Goal: Communication & Community: Answer question/provide support

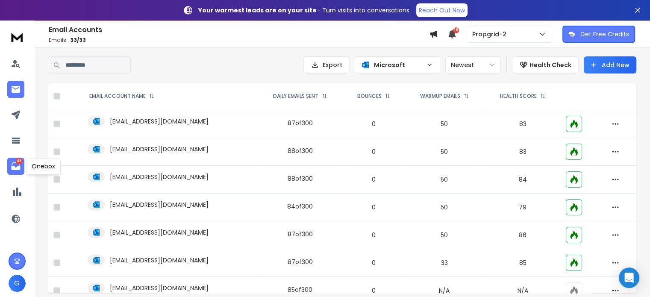
click at [16, 161] on p "46" at bounding box center [19, 161] width 7 height 7
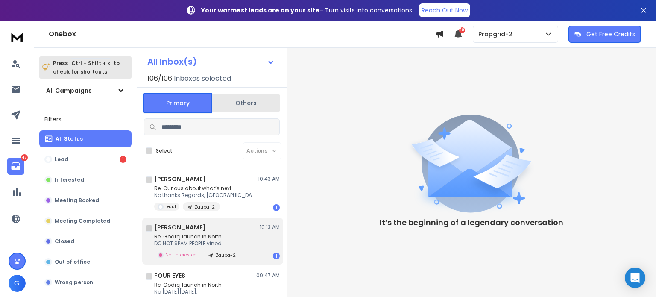
click at [205, 226] on h1 "vinod subramanian" at bounding box center [179, 227] width 51 height 9
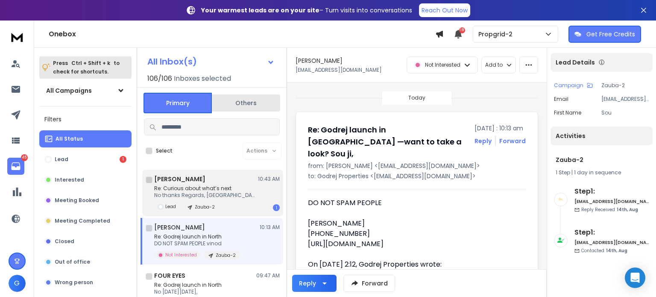
click at [212, 189] on p "Re: Curious about what’s next" at bounding box center [205, 188] width 103 height 7
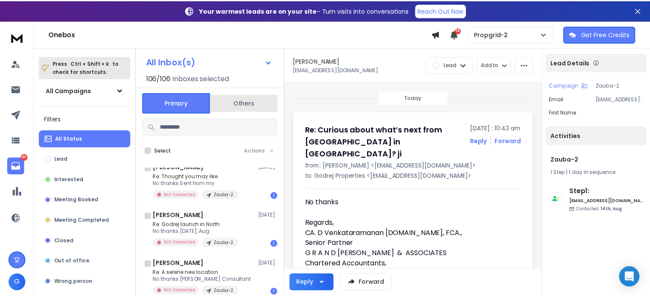
scroll to position [1750, 0]
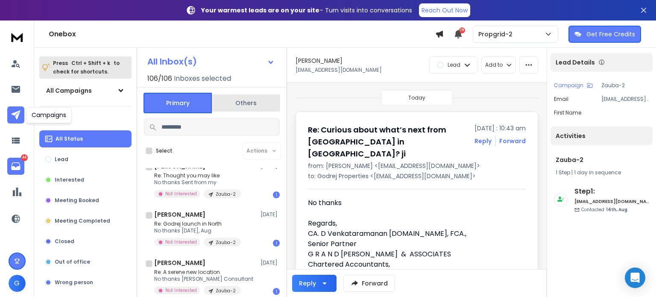
click at [18, 112] on icon at bounding box center [15, 114] width 9 height 9
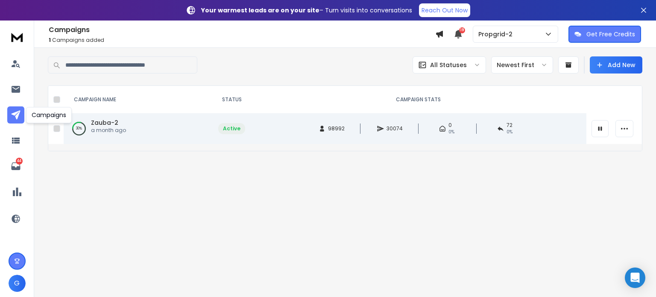
click at [204, 135] on div "30 % Zauba-2 a month ago" at bounding box center [138, 128] width 132 height 21
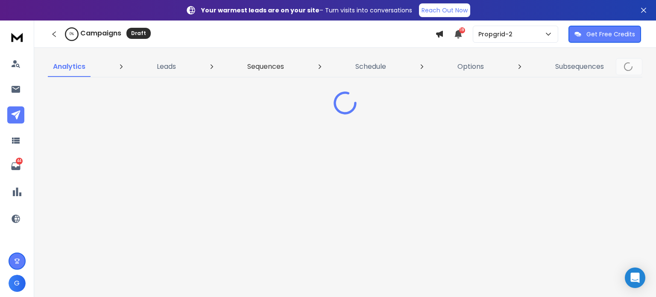
click at [246, 66] on link "Sequences" at bounding box center [265, 66] width 47 height 21
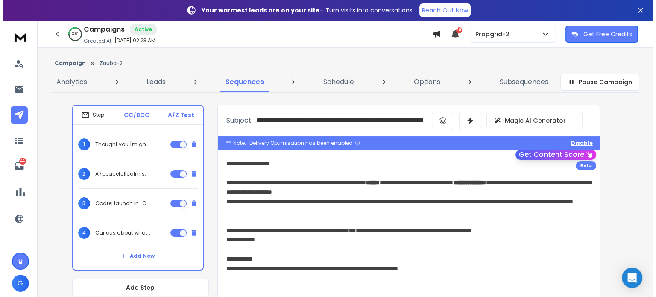
scroll to position [42, 0]
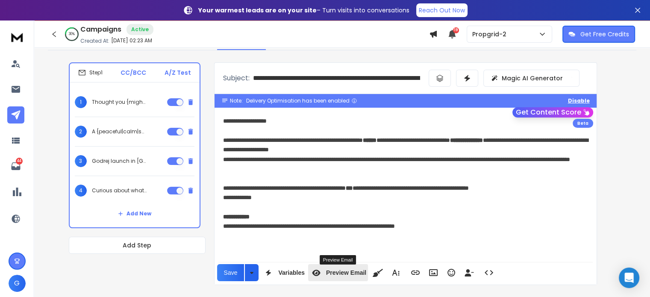
click at [346, 271] on span "Preview Email" at bounding box center [346, 272] width 44 height 7
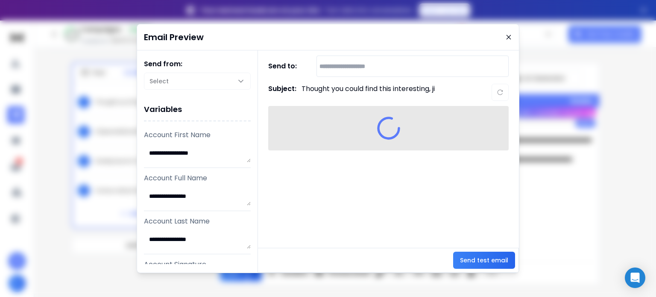
type textarea "**********"
type textarea "******"
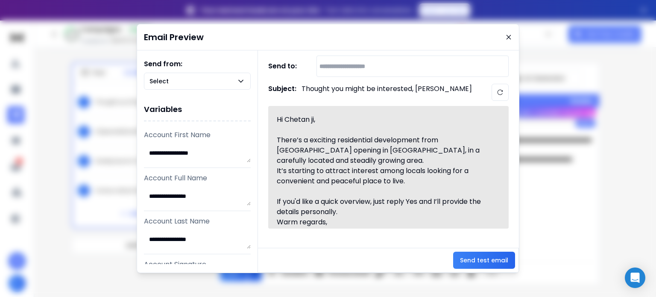
type textarea "******"
type textarea "**********"
type textarea "******"
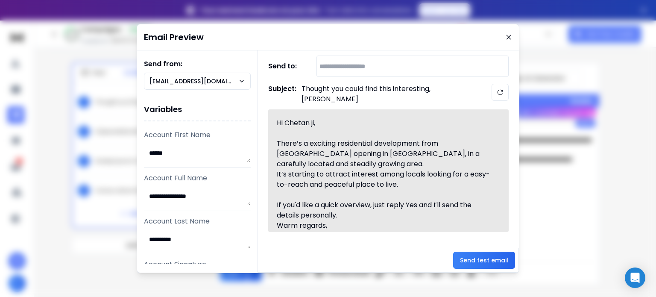
click at [221, 77] on p "gaurav@propabc.com" at bounding box center [193, 81] width 89 height 9
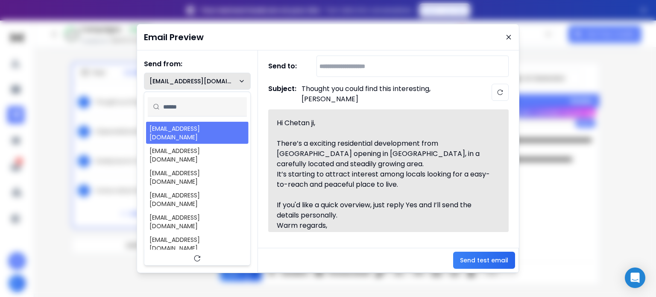
click at [214, 82] on p "gaurav@propabc.com" at bounding box center [193, 81] width 89 height 9
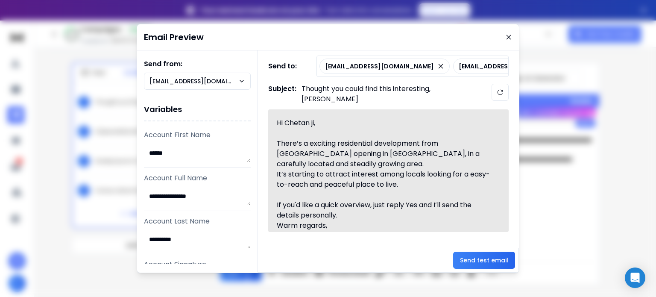
click at [473, 256] on button "Send test email" at bounding box center [484, 260] width 62 height 17
click at [194, 82] on p "gaurav@propabc.com" at bounding box center [193, 81] width 89 height 9
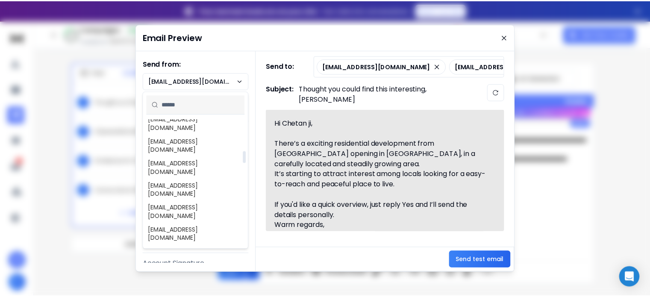
scroll to position [342, 0]
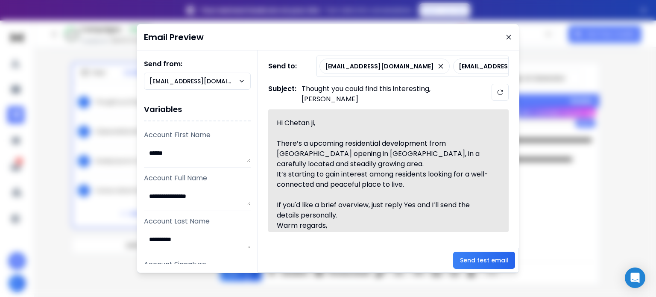
click at [486, 259] on button "Send test email" at bounding box center [484, 260] width 62 height 17
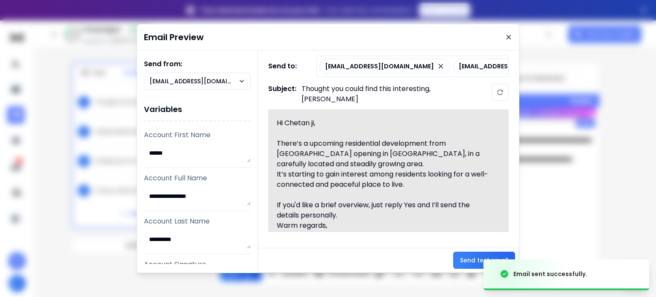
click at [509, 39] on icon at bounding box center [508, 37] width 7 height 7
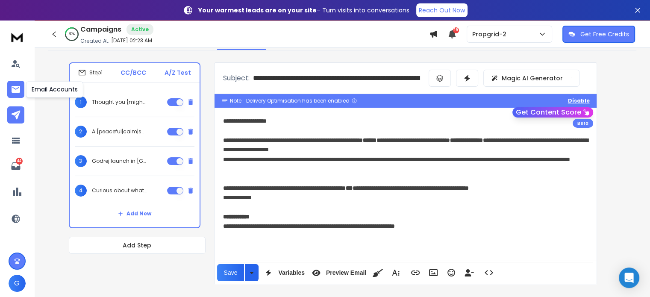
click at [17, 90] on icon at bounding box center [16, 89] width 9 height 7
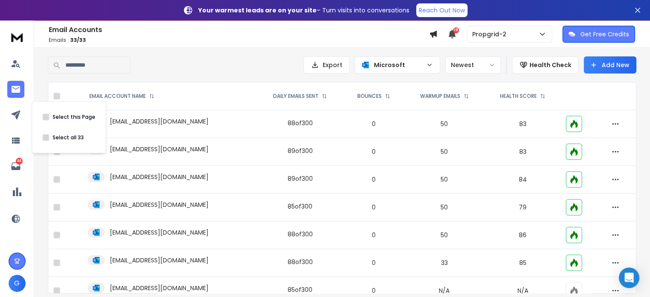
click at [45, 136] on button "Select this Page" at bounding box center [45, 137] width 7 height 7
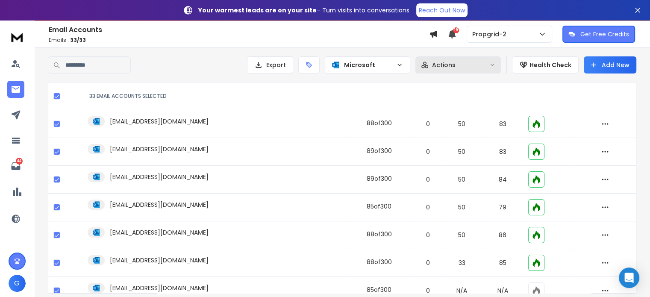
click at [448, 72] on button "Actions" at bounding box center [457, 64] width 85 height 17
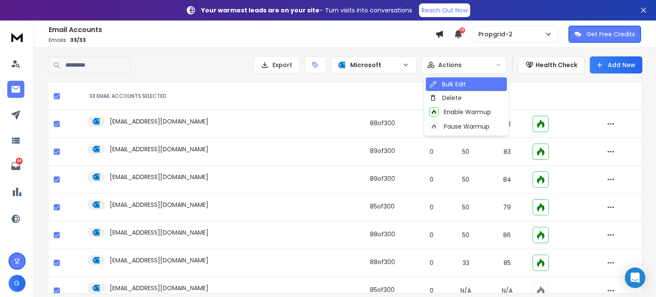
click at [453, 85] on div "Bulk Edit" at bounding box center [447, 84] width 37 height 9
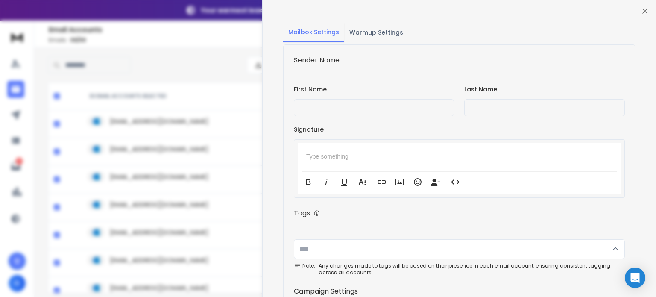
click at [369, 32] on button "Warmup Settings" at bounding box center [376, 32] width 64 height 19
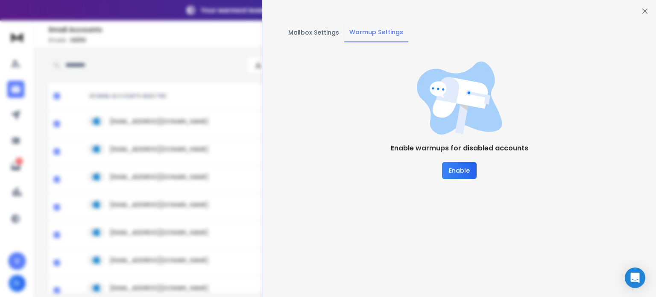
click at [302, 30] on button "Mailbox Settings" at bounding box center [313, 32] width 61 height 19
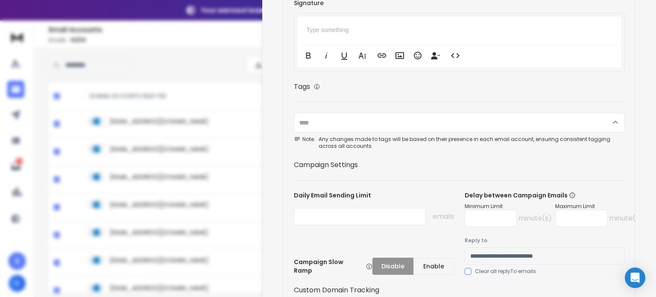
scroll to position [128, 0]
click at [369, 214] on input "number" at bounding box center [360, 215] width 132 height 17
type input "**"
click at [478, 216] on input "number" at bounding box center [491, 216] width 52 height 17
type input "*"
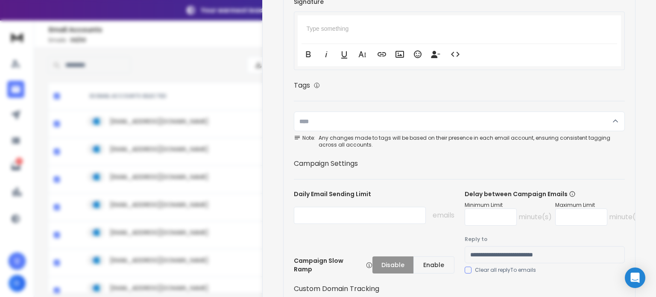
click at [586, 211] on input "number" at bounding box center [581, 216] width 52 height 17
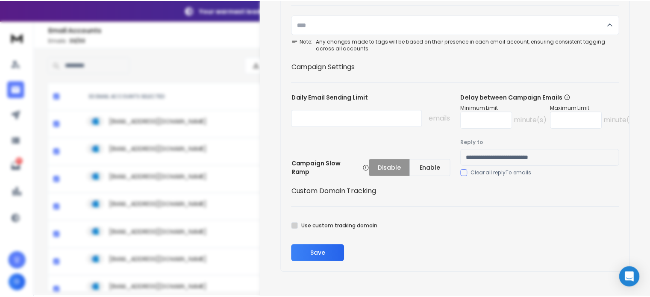
scroll to position [231, 0]
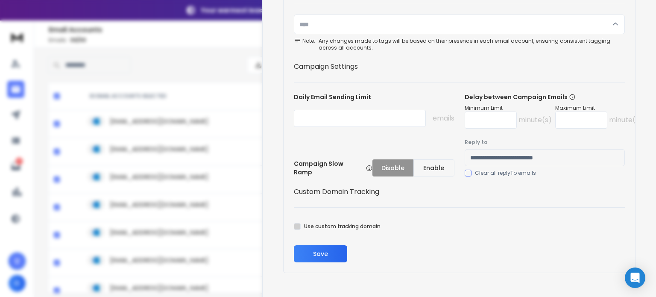
type input "*"
click at [337, 238] on form "First Name Last Name Signature Type something Clear Formatting Font Family Aria…" at bounding box center [459, 62] width 331 height 401
click at [335, 253] on button "Save" at bounding box center [320, 253] width 53 height 17
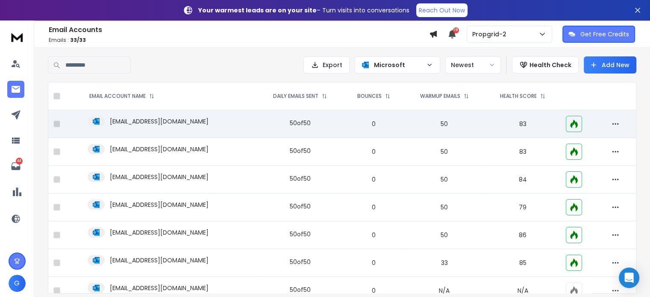
click at [181, 117] on p "gaurav1@propabc.onmicrosoft.com" at bounding box center [159, 121] width 99 height 9
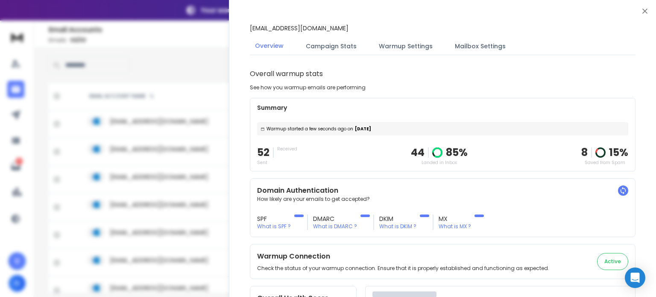
drag, startPoint x: 345, startPoint y: 26, endPoint x: 241, endPoint y: 30, distance: 104.3
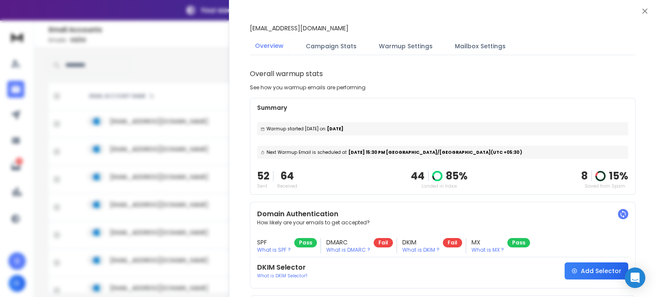
copy p "gaurav1@propabc.onmicrosoft.com"
click at [157, 53] on div at bounding box center [328, 148] width 656 height 297
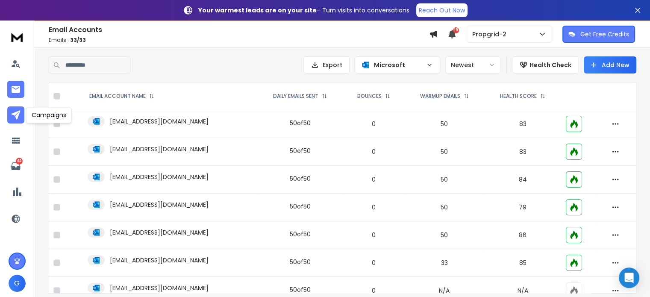
click at [11, 113] on icon at bounding box center [16, 115] width 10 height 10
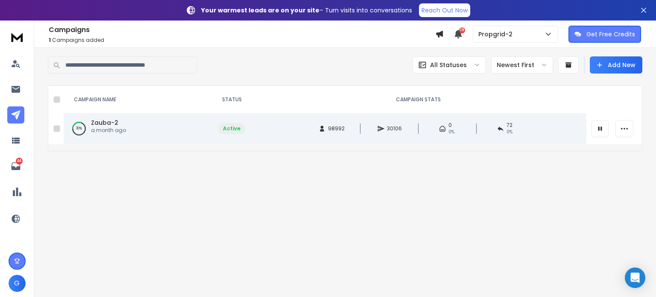
click at [135, 128] on div "30 % Zauba-2 a month ago" at bounding box center [138, 128] width 132 height 21
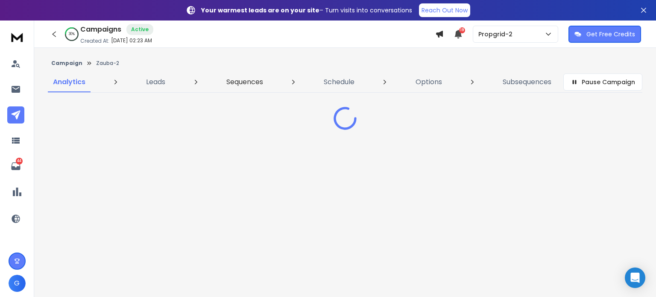
click at [254, 83] on p "Sequences" at bounding box center [244, 82] width 37 height 10
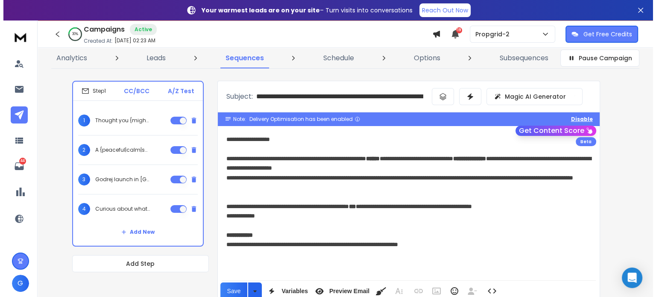
scroll to position [42, 0]
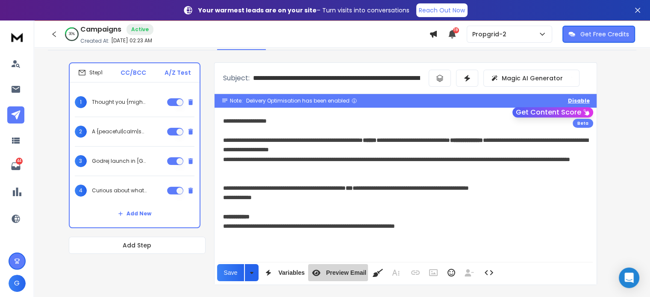
click at [335, 266] on div "Preview Email" at bounding box center [338, 273] width 60 height 14
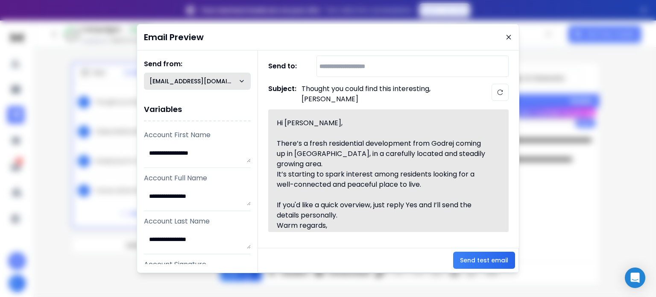
click at [196, 75] on button "gaurav@propabc.com" at bounding box center [197, 81] width 107 height 17
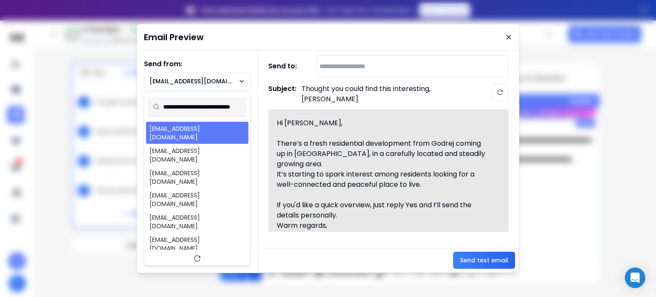
scroll to position [0, 29]
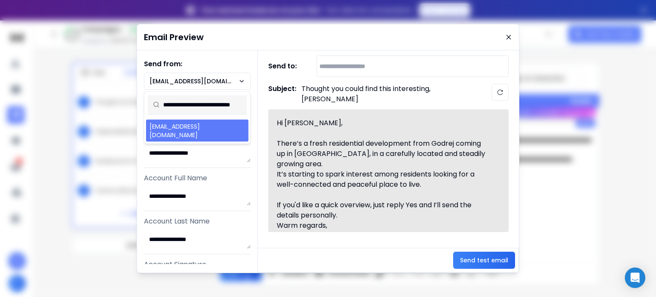
type input "**********"
click at [221, 127] on div "gaurav1@propabc.onmicrosoft.com" at bounding box center [197, 130] width 96 height 17
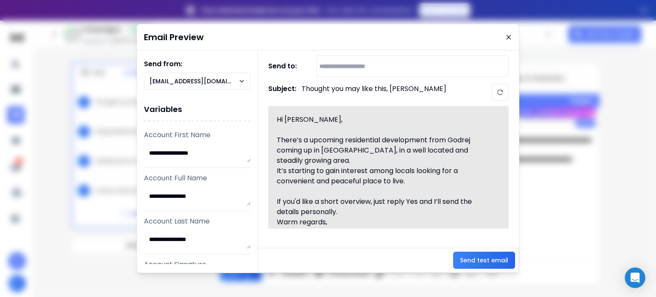
click at [367, 68] on input at bounding box center [412, 66] width 186 height 15
click at [466, 249] on div "Send test email" at bounding box center [388, 260] width 261 height 25
click at [469, 258] on button "Send test email" at bounding box center [484, 260] width 62 height 17
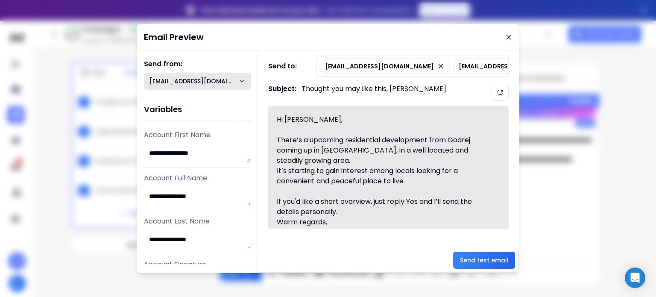
click at [195, 84] on p "gaurav1@propabc.onmicrosoft.com" at bounding box center [193, 81] width 89 height 9
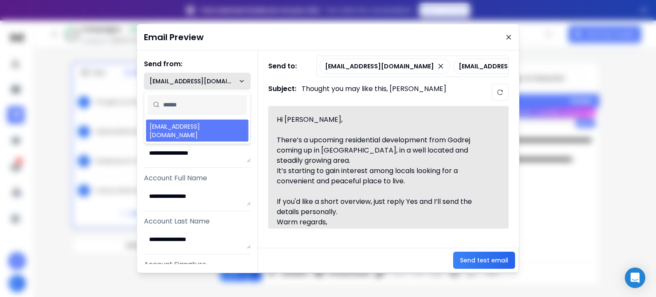
click at [202, 80] on p "gaurav1@propabc.onmicrosoft.com" at bounding box center [193, 81] width 89 height 9
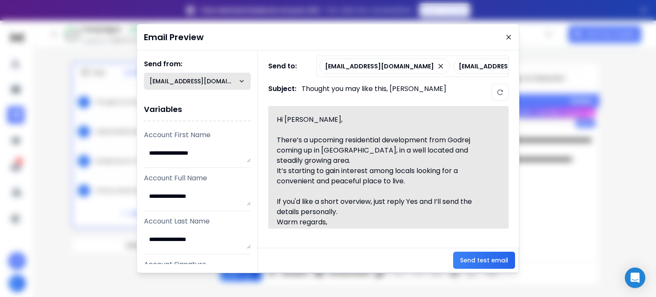
click at [214, 80] on p "gaurav1@propabc.onmicrosoft.com" at bounding box center [193, 81] width 89 height 9
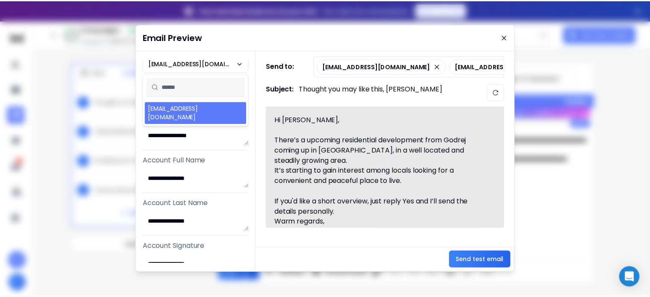
scroll to position [18, 0]
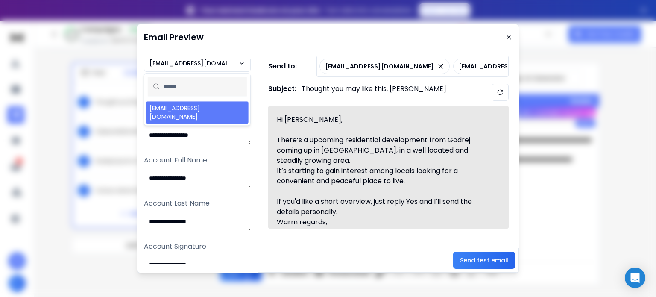
click at [410, 205] on div "Hi Ashok ji, There’s a upcoming residential development from Godrej coming up i…" at bounding box center [384, 167] width 214 height 106
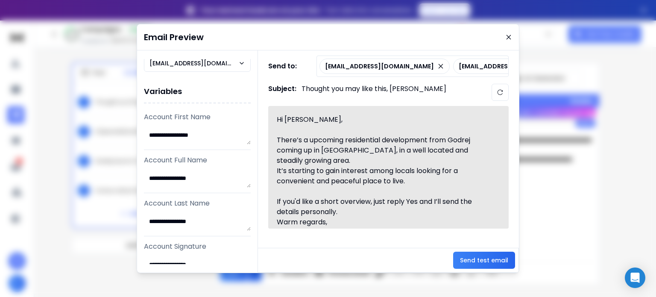
click at [506, 38] on icon at bounding box center [508, 37] width 7 height 7
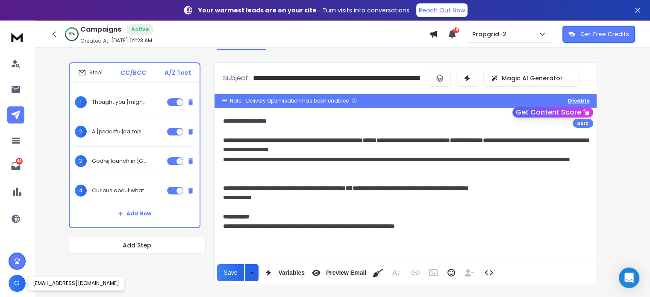
click at [13, 286] on span "G" at bounding box center [17, 283] width 17 height 17
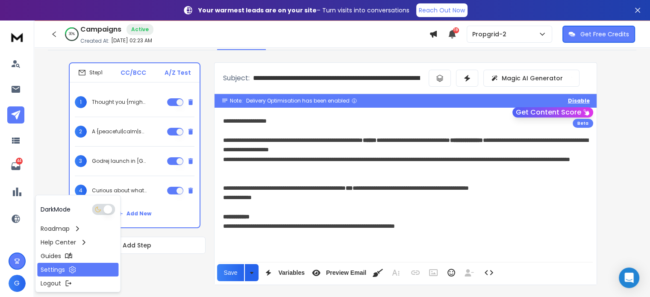
click at [56, 265] on p "Settings" at bounding box center [53, 269] width 24 height 9
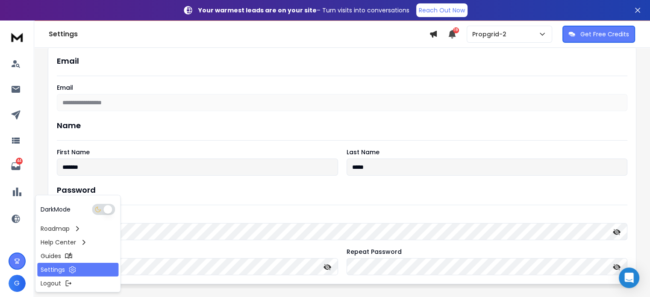
scroll to position [35, 0]
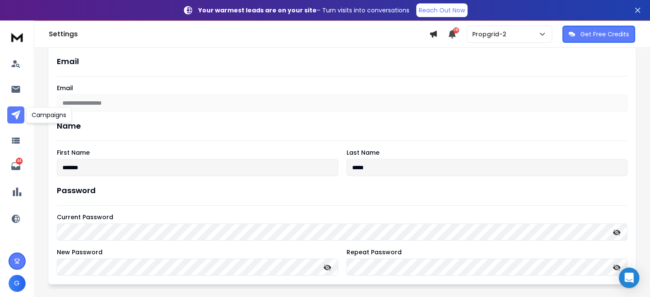
click at [12, 120] on link at bounding box center [15, 114] width 17 height 17
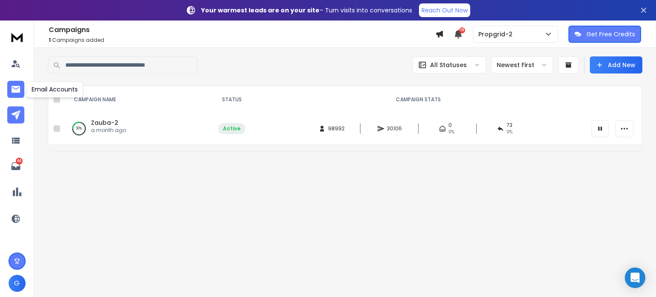
click at [17, 89] on icon at bounding box center [16, 89] width 9 height 7
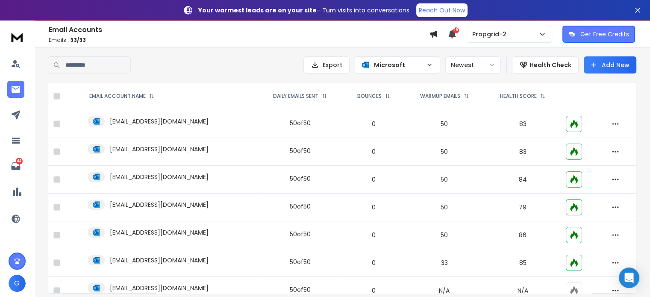
click at [433, 66] on icon at bounding box center [429, 65] width 7 height 7
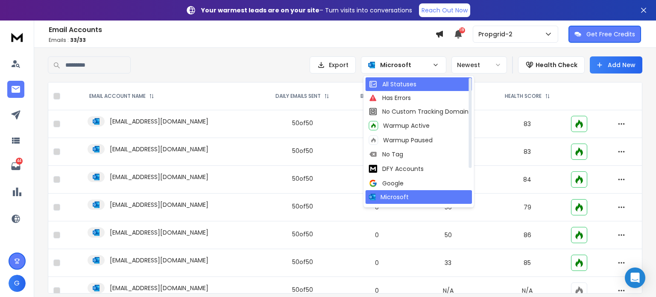
click at [411, 83] on div "All Statuses" at bounding box center [393, 84] width 48 height 9
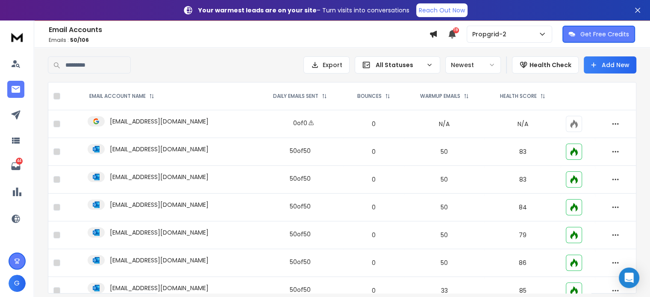
click at [130, 66] on input at bounding box center [89, 64] width 83 height 17
click at [13, 168] on icon at bounding box center [15, 166] width 9 height 8
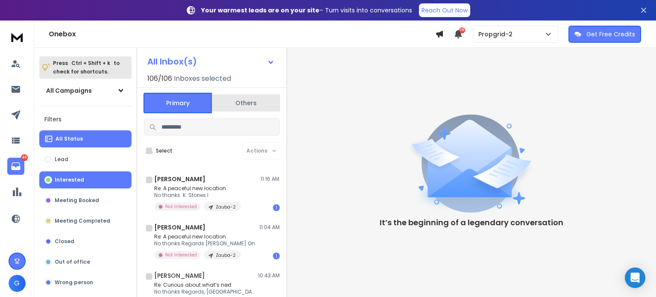
click at [73, 180] on p "Interested" at bounding box center [69, 179] width 29 height 7
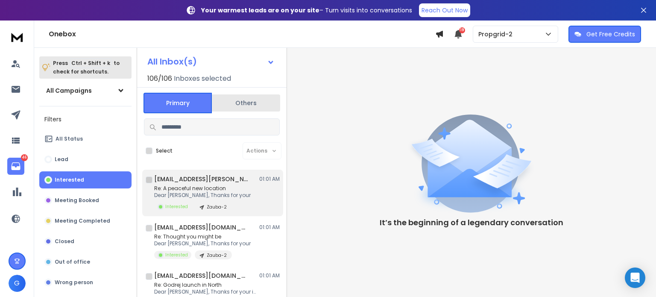
click at [218, 193] on p "Dear Santosh ji, Thanks for your" at bounding box center [202, 195] width 97 height 7
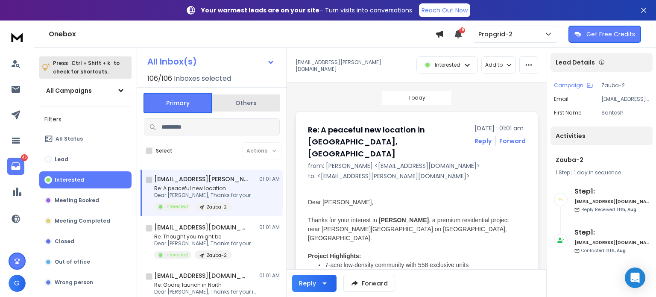
click at [181, 126] on input at bounding box center [212, 126] width 136 height 17
paste input "**********"
drag, startPoint x: 166, startPoint y: 124, endPoint x: 136, endPoint y: 129, distance: 30.2
click at [136, 129] on div "**********" at bounding box center [345, 196] width 622 height 297
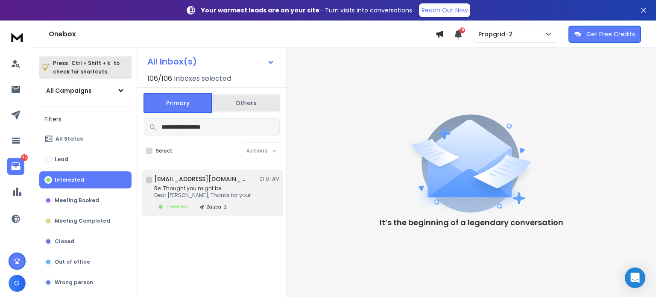
type input "**********"
click at [214, 186] on p "Re: Thought you might be" at bounding box center [202, 188] width 97 height 7
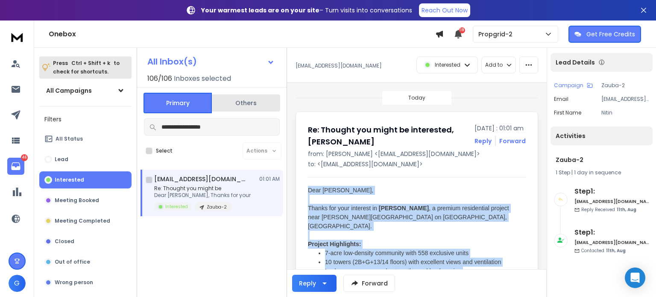
drag, startPoint x: 363, startPoint y: 253, endPoint x: 308, endPoint y: 189, distance: 84.8
copy div "Dear Nitin ji, Thanks for your interest in Godrej Thanisandra , a premium resid…"
click at [315, 284] on div "Reply" at bounding box center [307, 283] width 17 height 9
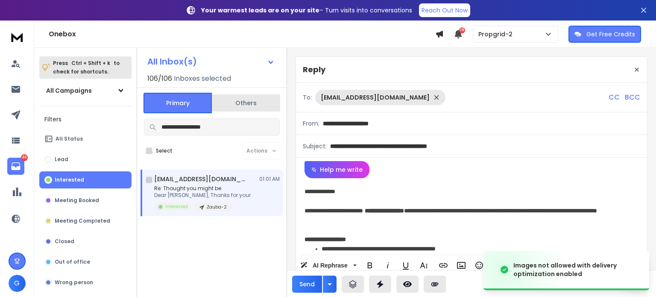
click at [433, 94] on icon at bounding box center [436, 97] width 7 height 7
click at [375, 99] on input at bounding box center [345, 97] width 60 height 15
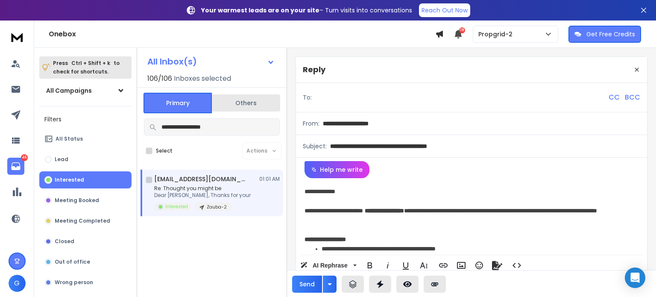
paste input "**********"
type input "**********"
paste input "**********"
type input "**********"
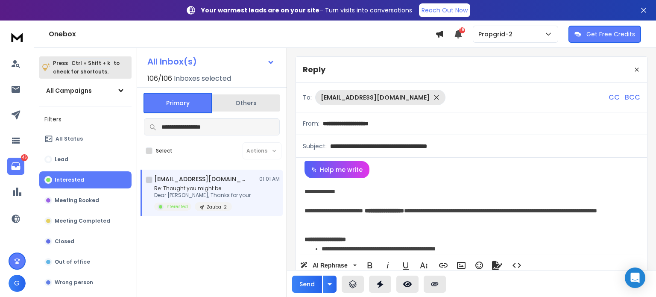
click at [499, 98] on div "ajaygoel999@gmail.com" at bounding box center [460, 97] width 290 height 15
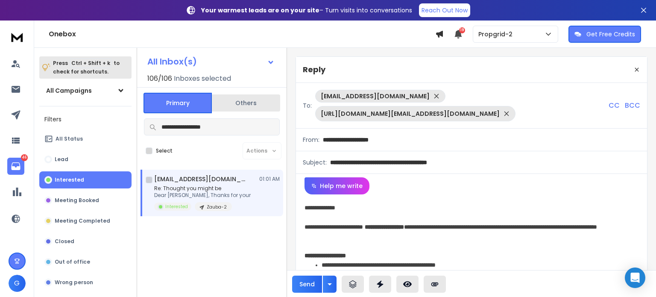
click at [510, 112] on icon at bounding box center [506, 113] width 7 height 7
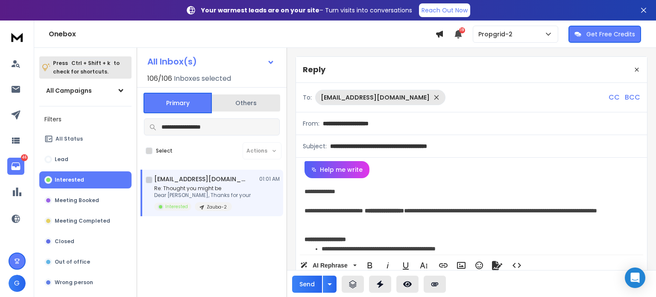
click at [409, 126] on input "**********" at bounding box center [481, 123] width 317 height 9
click at [449, 96] on input at bounding box center [488, 97] width 79 height 15
paste input "**********"
type input "**********"
click at [499, 97] on div "ajaygoel999@gmail.com" at bounding box center [460, 97] width 290 height 15
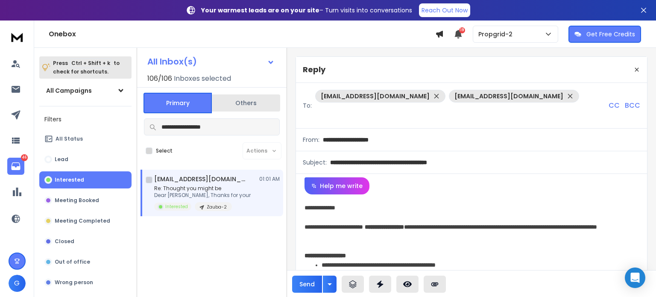
click at [524, 96] on div "ajaygoel999@gmail.com test@chromecompete.com" at bounding box center [460, 106] width 290 height 32
click at [312, 116] on div "To: ajaygoel999@gmail.com test@chromecompete.com" at bounding box center [454, 106] width 302 height 32
click at [330, 112] on input at bounding box center [354, 113] width 79 height 15
paste input "**********"
type input "**********"
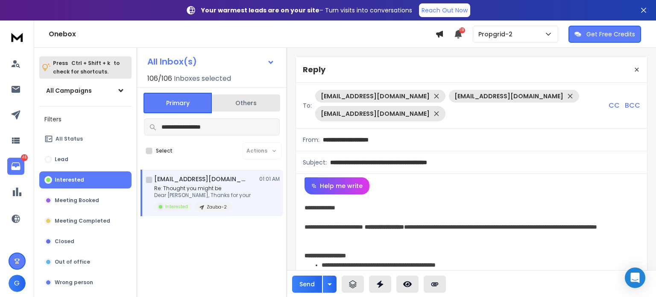
drag, startPoint x: 403, startPoint y: 136, endPoint x: 300, endPoint y: 142, distance: 103.1
click at [300, 142] on div "**********" at bounding box center [471, 140] width 351 height 22
drag, startPoint x: 361, startPoint y: 135, endPoint x: 333, endPoint y: 145, distance: 30.0
click at [333, 145] on div "**********" at bounding box center [471, 140] width 351 height 22
drag, startPoint x: 321, startPoint y: 136, endPoint x: 398, endPoint y: 145, distance: 77.8
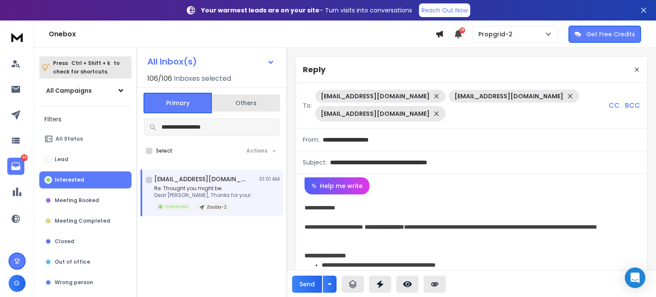
click at [398, 145] on div "**********" at bounding box center [471, 140] width 351 height 22
drag, startPoint x: 405, startPoint y: 138, endPoint x: 316, endPoint y: 144, distance: 88.6
click at [316, 144] on div "**********" at bounding box center [471, 140] width 351 height 22
click at [316, 284] on button "Send" at bounding box center [307, 283] width 30 height 17
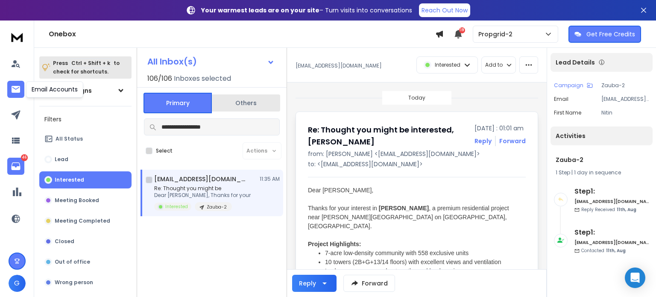
click at [15, 92] on icon at bounding box center [16, 89] width 9 height 7
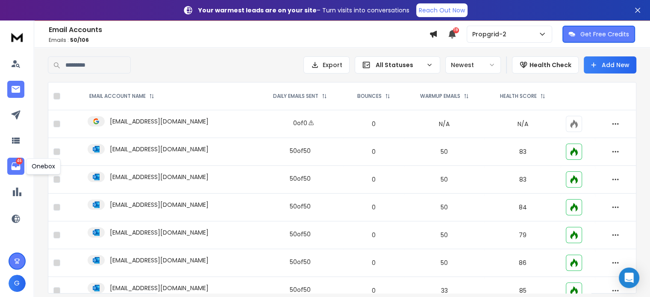
click at [13, 164] on icon at bounding box center [16, 166] width 10 height 10
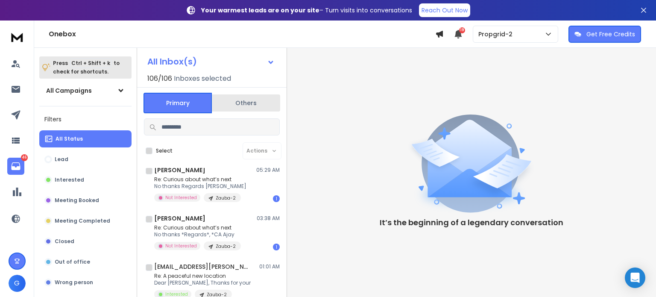
scroll to position [299, 0]
click at [80, 279] on p "Wrong person" at bounding box center [74, 282] width 38 height 7
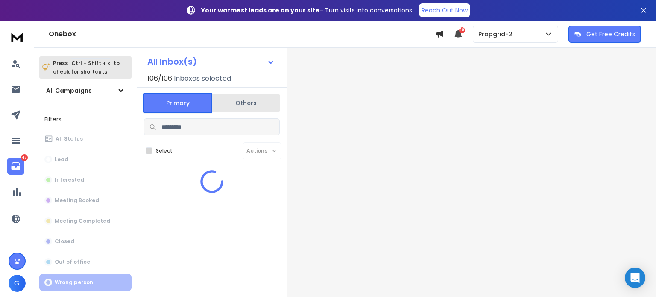
scroll to position [0, 0]
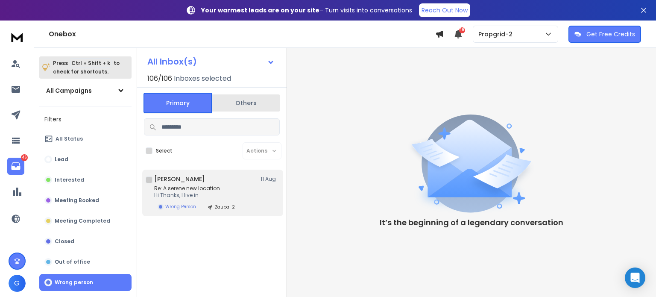
click at [167, 176] on h1 "Manish Gosalia" at bounding box center [179, 179] width 51 height 9
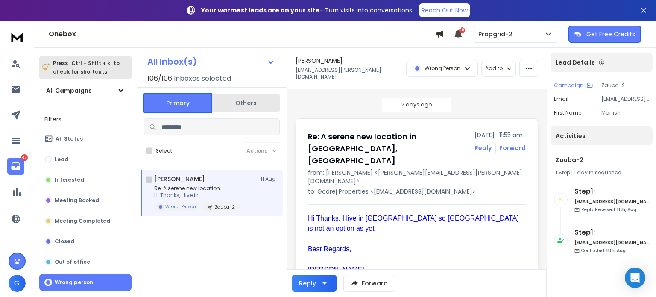
click at [455, 71] on div "Wrong Person" at bounding box center [442, 68] width 71 height 16
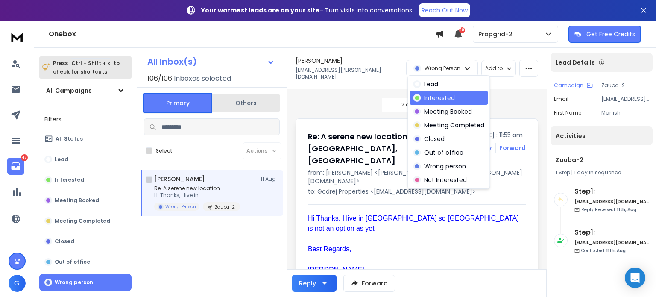
click at [451, 94] on p "Interested" at bounding box center [439, 98] width 31 height 9
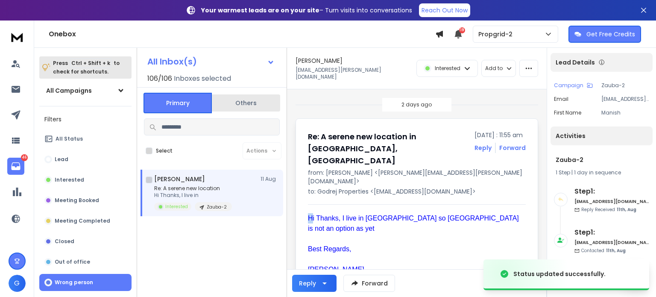
drag, startPoint x: 312, startPoint y: 193, endPoint x: 403, endPoint y: 177, distance: 92.8
click at [379, 244] on div "Best Regards," at bounding box center [413, 249] width 211 height 10
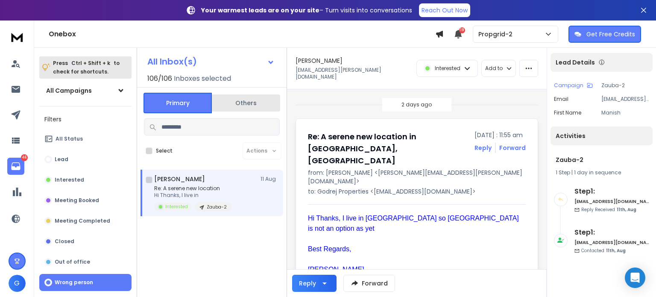
drag, startPoint x: 367, startPoint y: 241, endPoint x: 470, endPoint y: 240, distance: 102.9
click at [470, 244] on div "Best Regards, Manish Gosalia Managing Director: GeoBaux Mining Services Pvt. Lt…" at bounding box center [413, 300] width 211 height 113
